Goal: Task Accomplishment & Management: Manage account settings

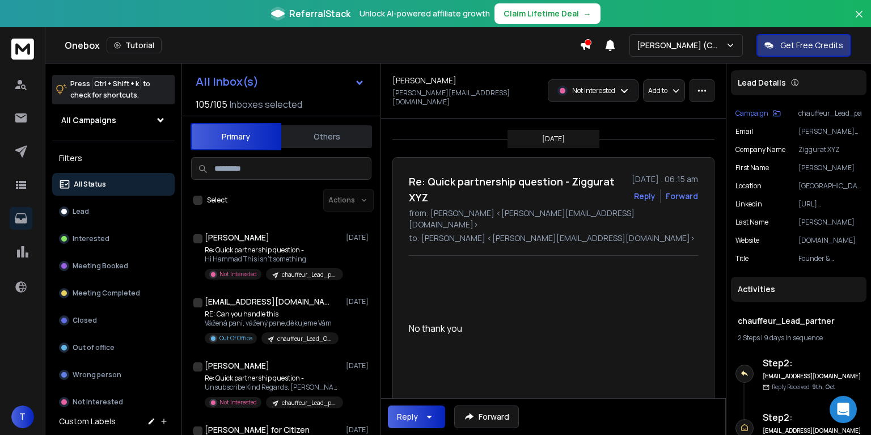
scroll to position [499, 0]
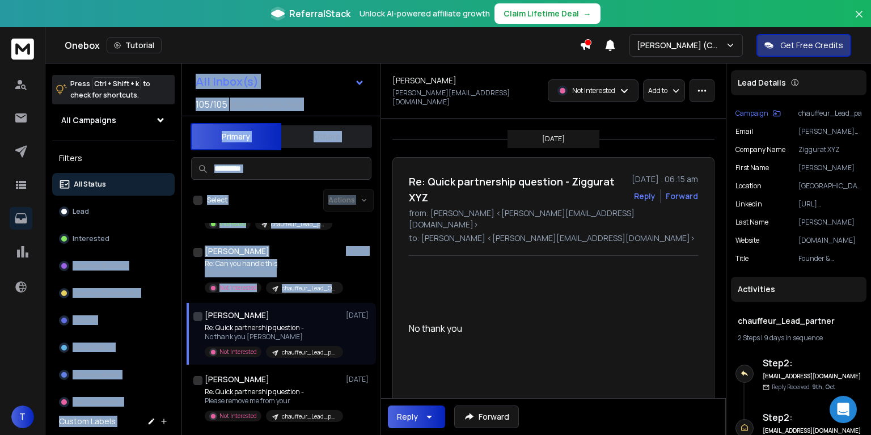
drag, startPoint x: 187, startPoint y: 320, endPoint x: 178, endPoint y: 247, distance: 73.2
click at [178, 247] on div "Press Ctrl + Shift + k to check for shortcuts. All Campaigns All Campaigns Filt…" at bounding box center [458, 281] width 826 height 435
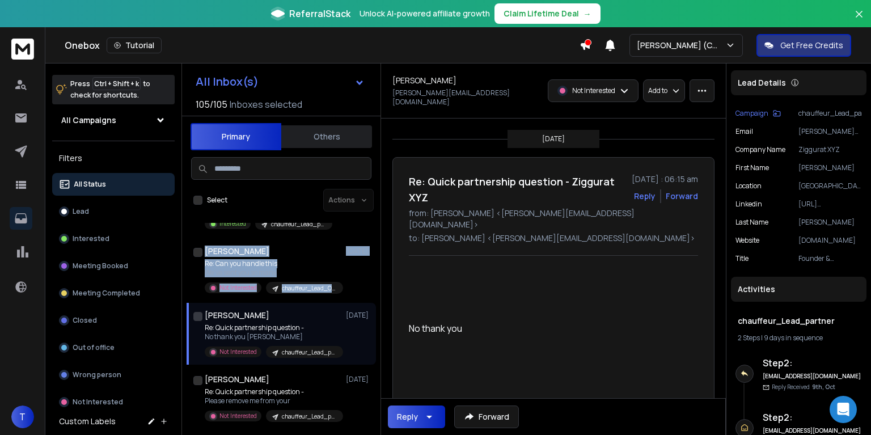
drag, startPoint x: 186, startPoint y: 329, endPoint x: 185, endPoint y: 282, distance: 46.5
click at [185, 282] on div "[PERSON_NAME] [DATE] Re: Quick partnership question - Hi Hammad This isn't some…" at bounding box center [281, 384] width 199 height 322
click at [374, 254] on div "[PERSON_NAME] [DATE] Re: Quick partnership question - Hi Hammad This isn't some…" at bounding box center [281, 384] width 199 height 322
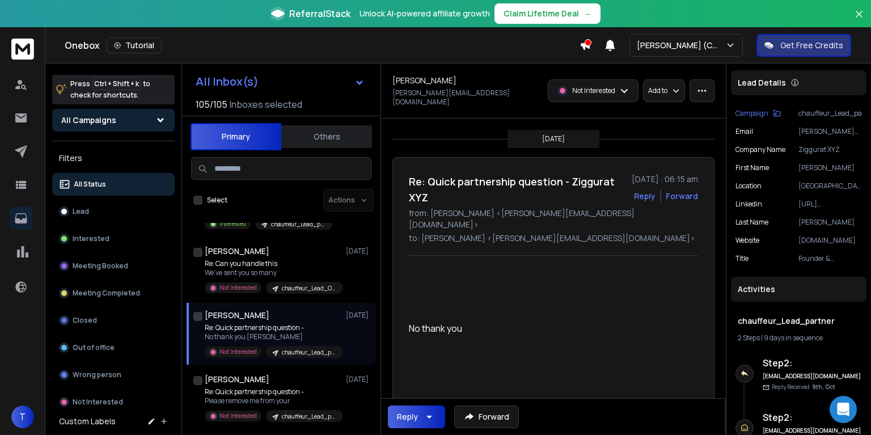
click at [115, 117] on button "All Campaigns" at bounding box center [113, 120] width 123 height 23
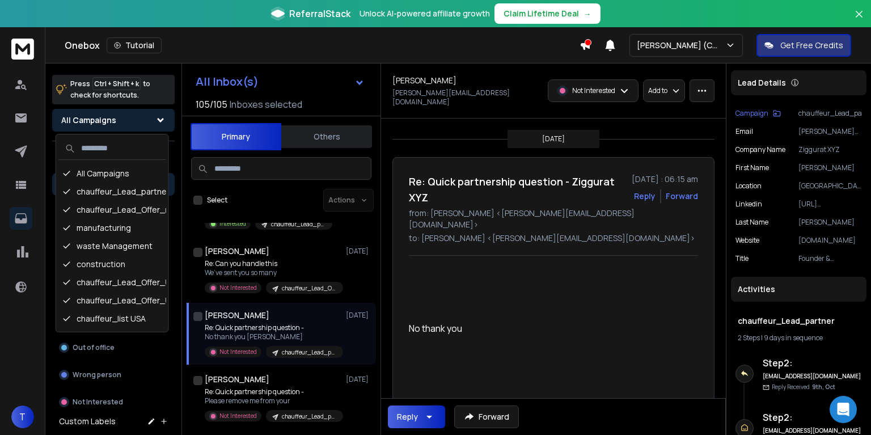
click at [115, 117] on button "All Campaigns" at bounding box center [113, 120] width 123 height 23
click at [171, 73] on div "Press Ctrl + Shift + k to check for shortcuts. All Campaigns All Campaigns Filt…" at bounding box center [113, 281] width 136 height 435
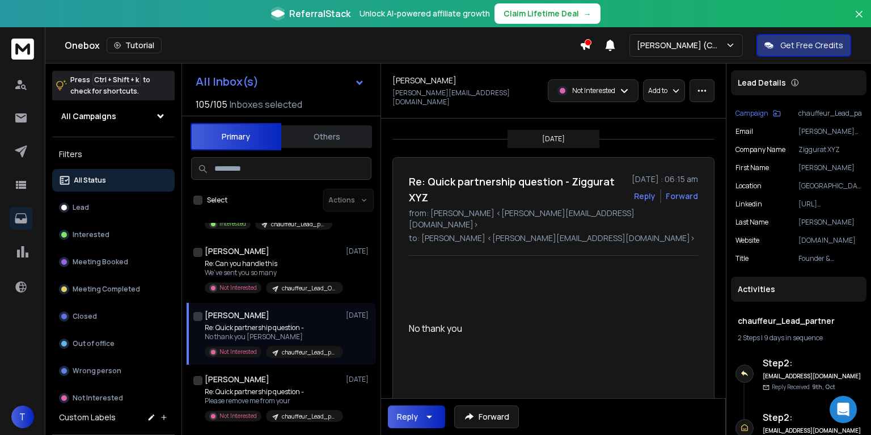
scroll to position [0, 0]
